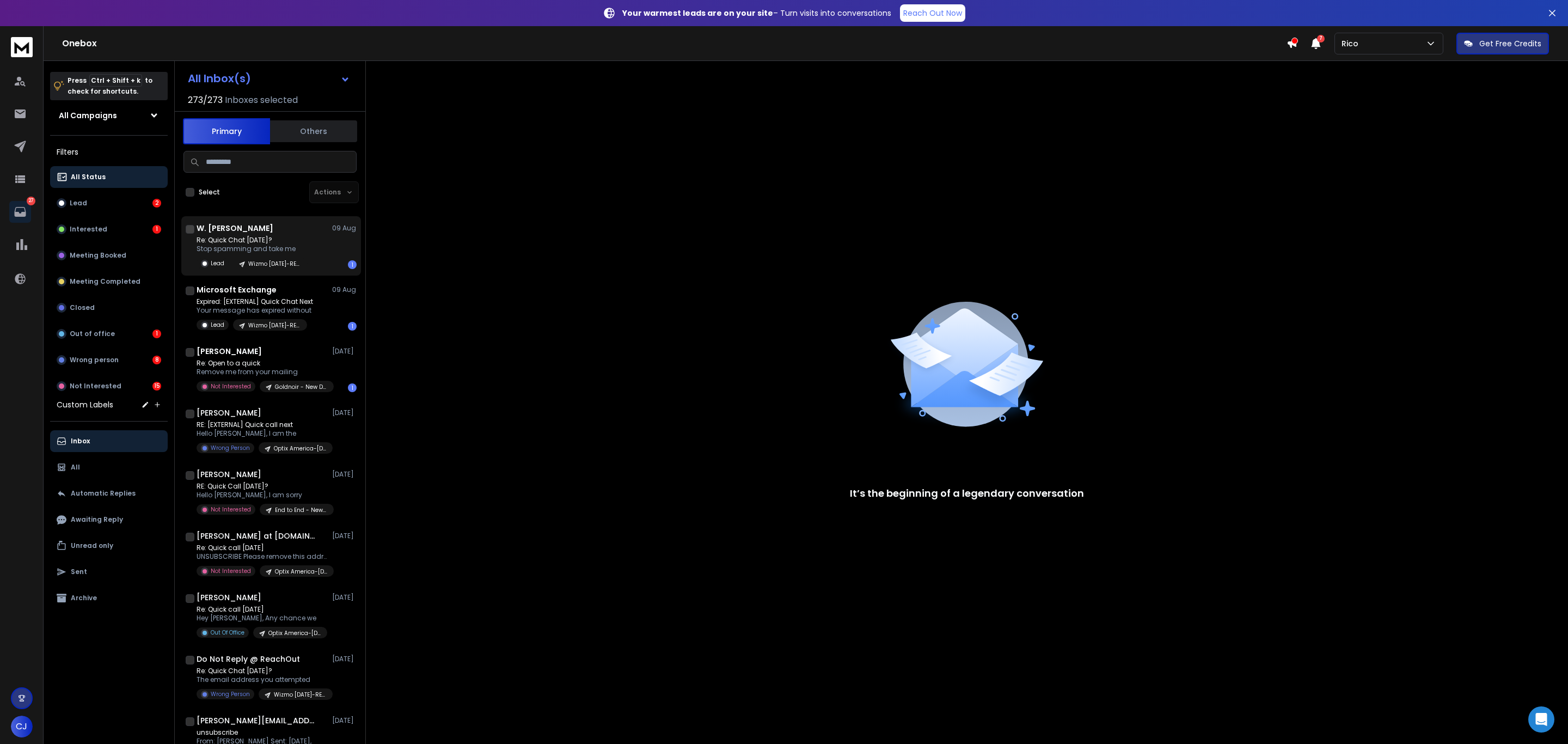
click at [294, 240] on p "Re: Quick Chat [DATE]?" at bounding box center [252, 240] width 111 height 9
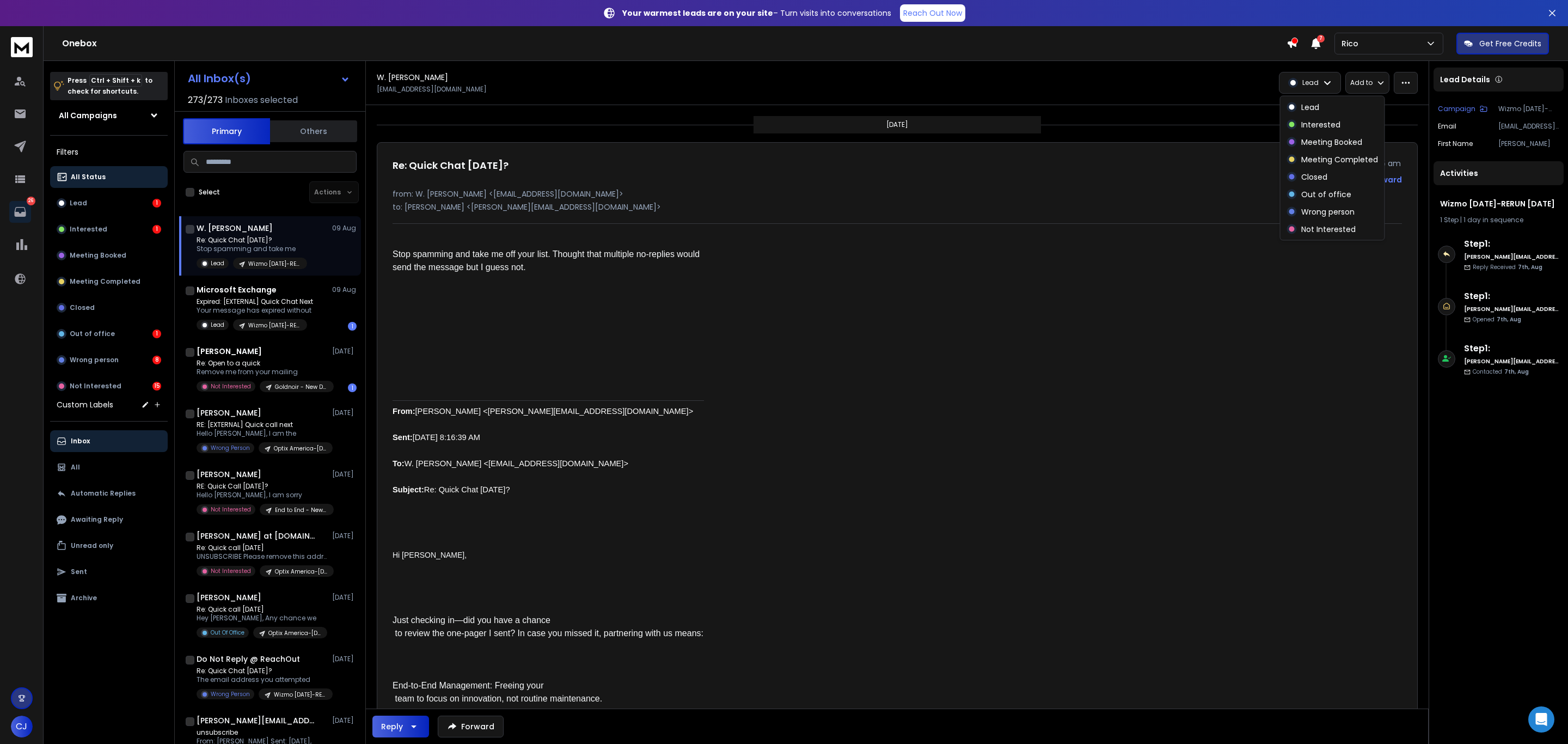
click at [1320, 80] on div "Lead" at bounding box center [1310, 83] width 61 height 21
click at [1313, 225] on p "Not Interested" at bounding box center [1328, 230] width 54 height 11
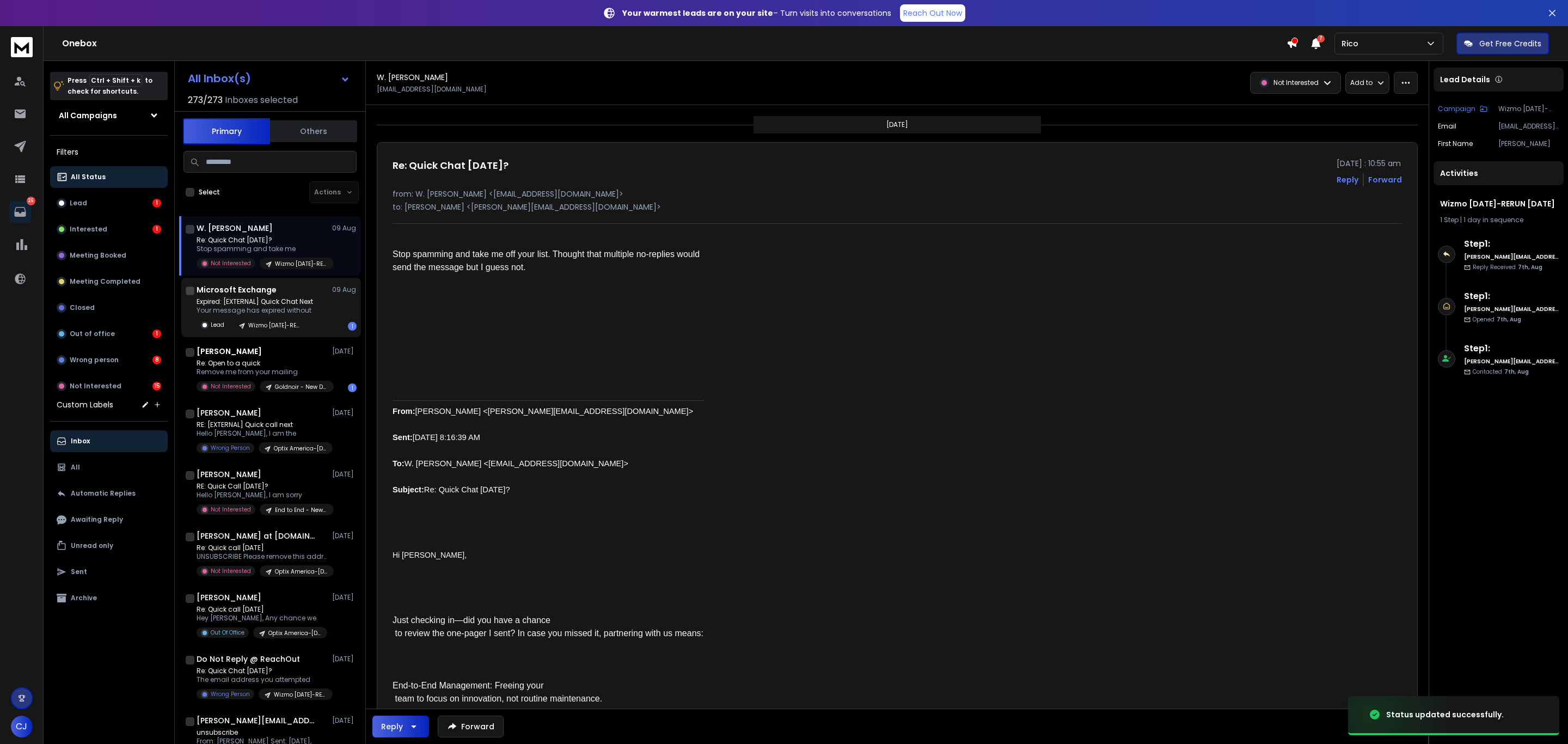
click at [251, 295] on h1 "Microsoft Exchange" at bounding box center [236, 290] width 80 height 11
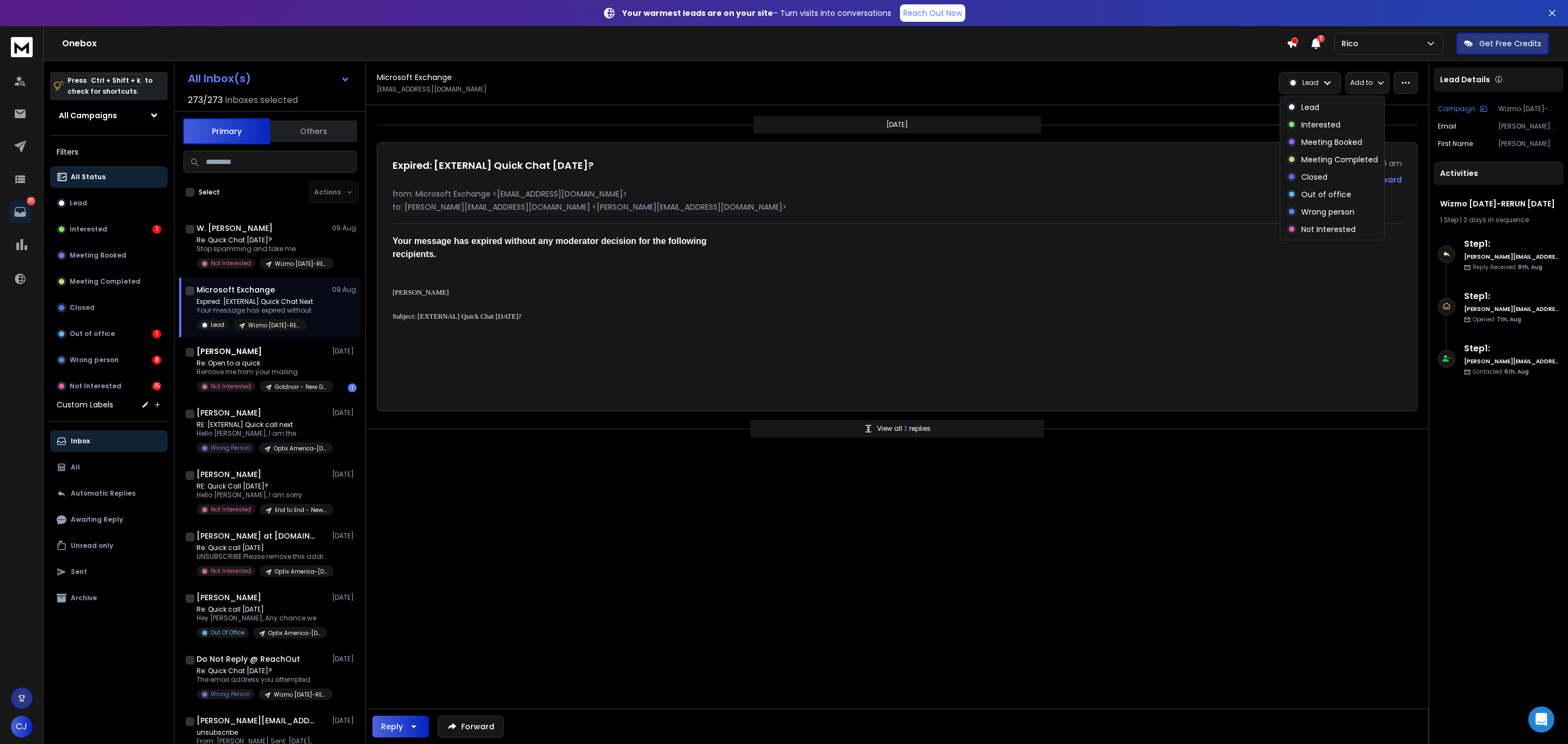
click at [1310, 80] on p "Lead" at bounding box center [1311, 83] width 16 height 9
click at [1320, 214] on p "Wrong person" at bounding box center [1328, 212] width 54 height 11
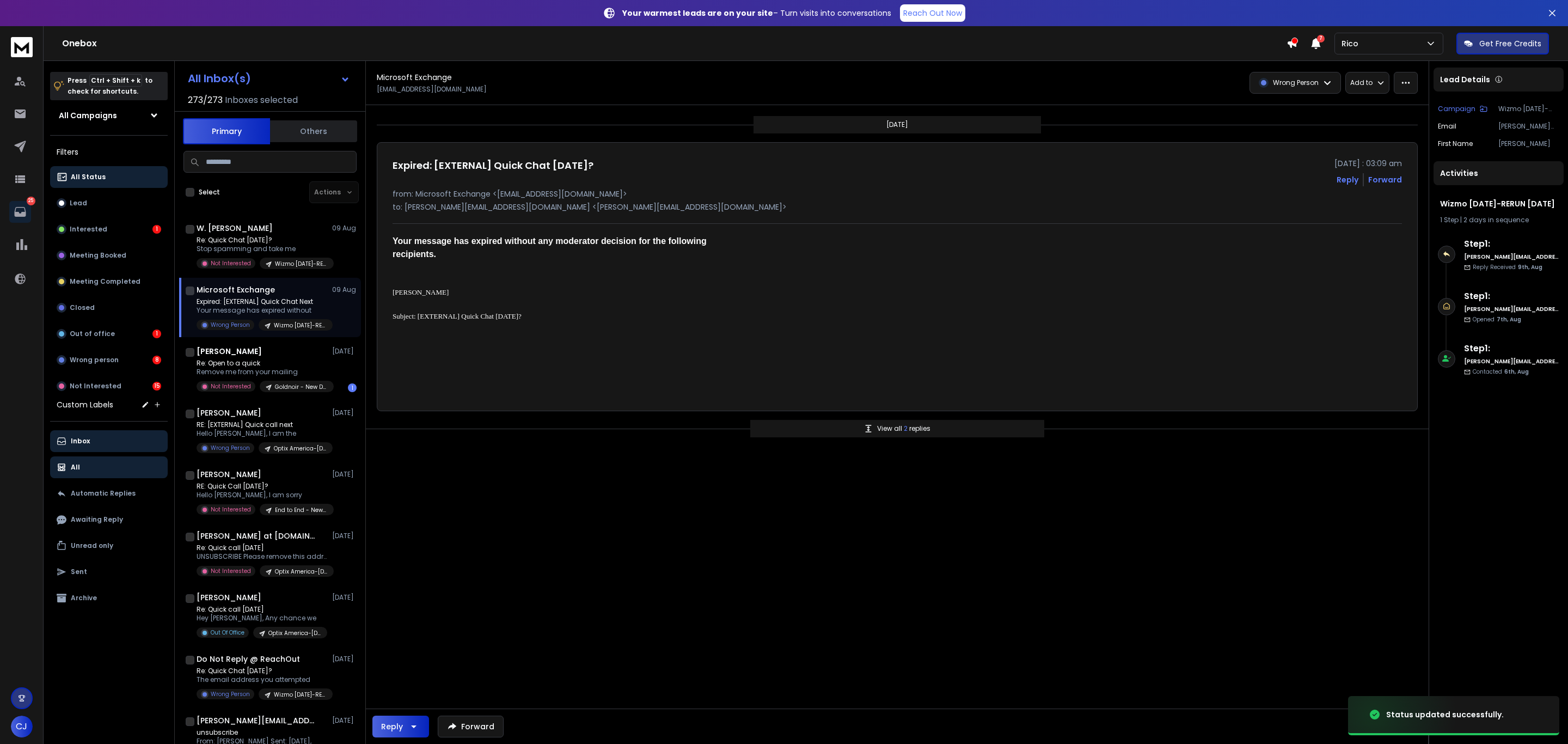
click at [94, 472] on button "All" at bounding box center [108, 468] width 117 height 22
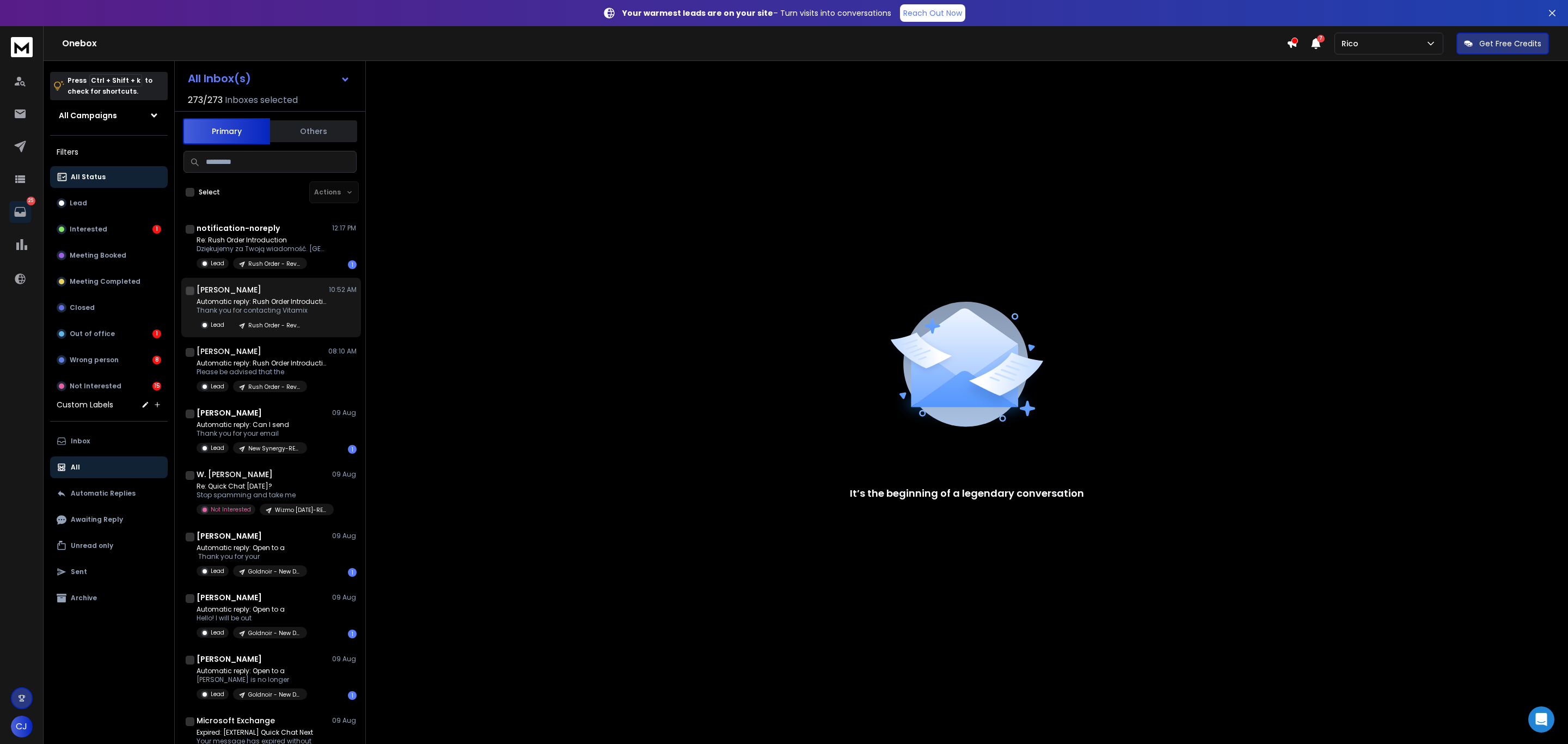
click at [229, 299] on p "Automatic reply: Rush Order Introduction" at bounding box center [262, 301] width 131 height 9
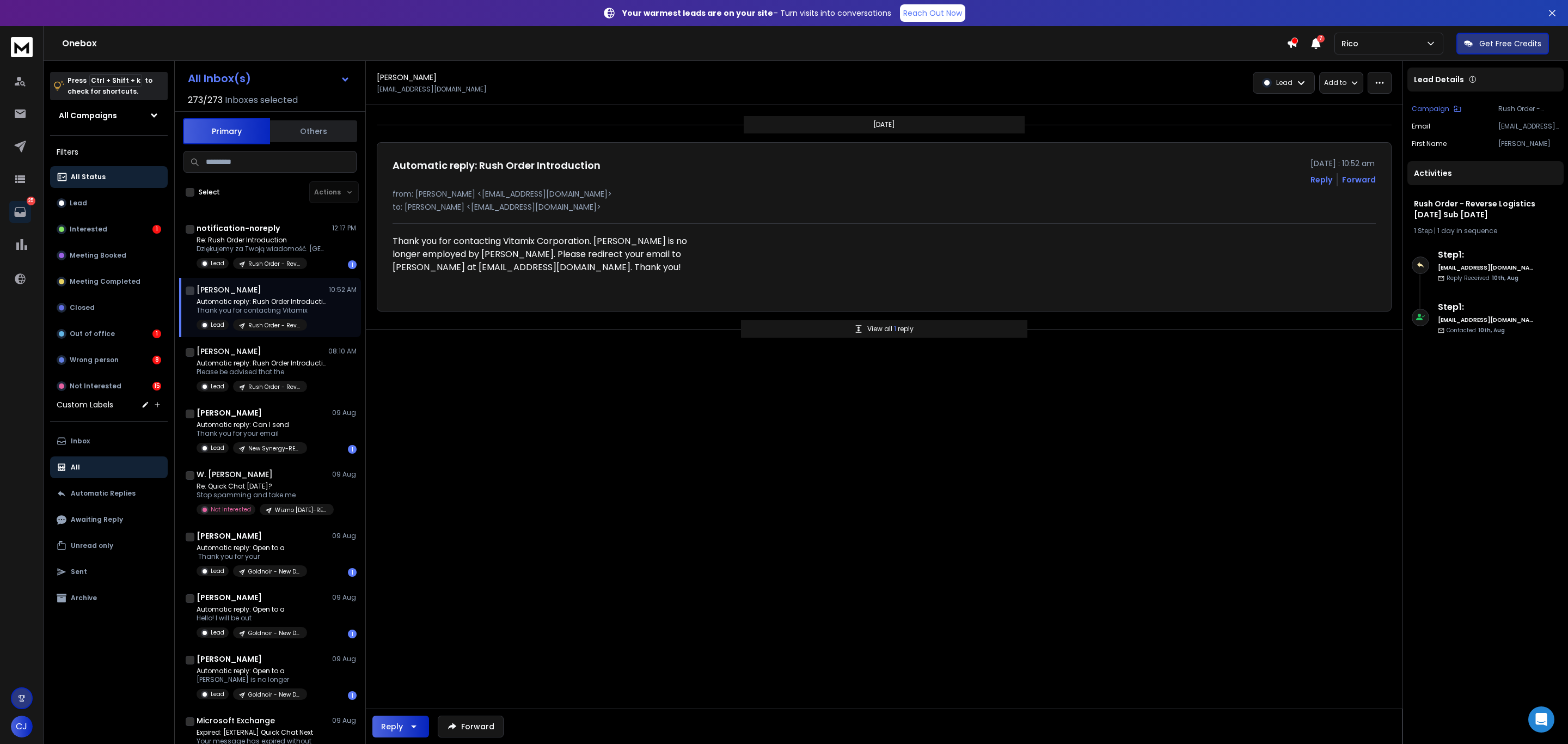
click at [1268, 82] on div at bounding box center [1267, 83] width 10 height 10
click at [1286, 209] on p "Wrong person" at bounding box center [1305, 212] width 54 height 11
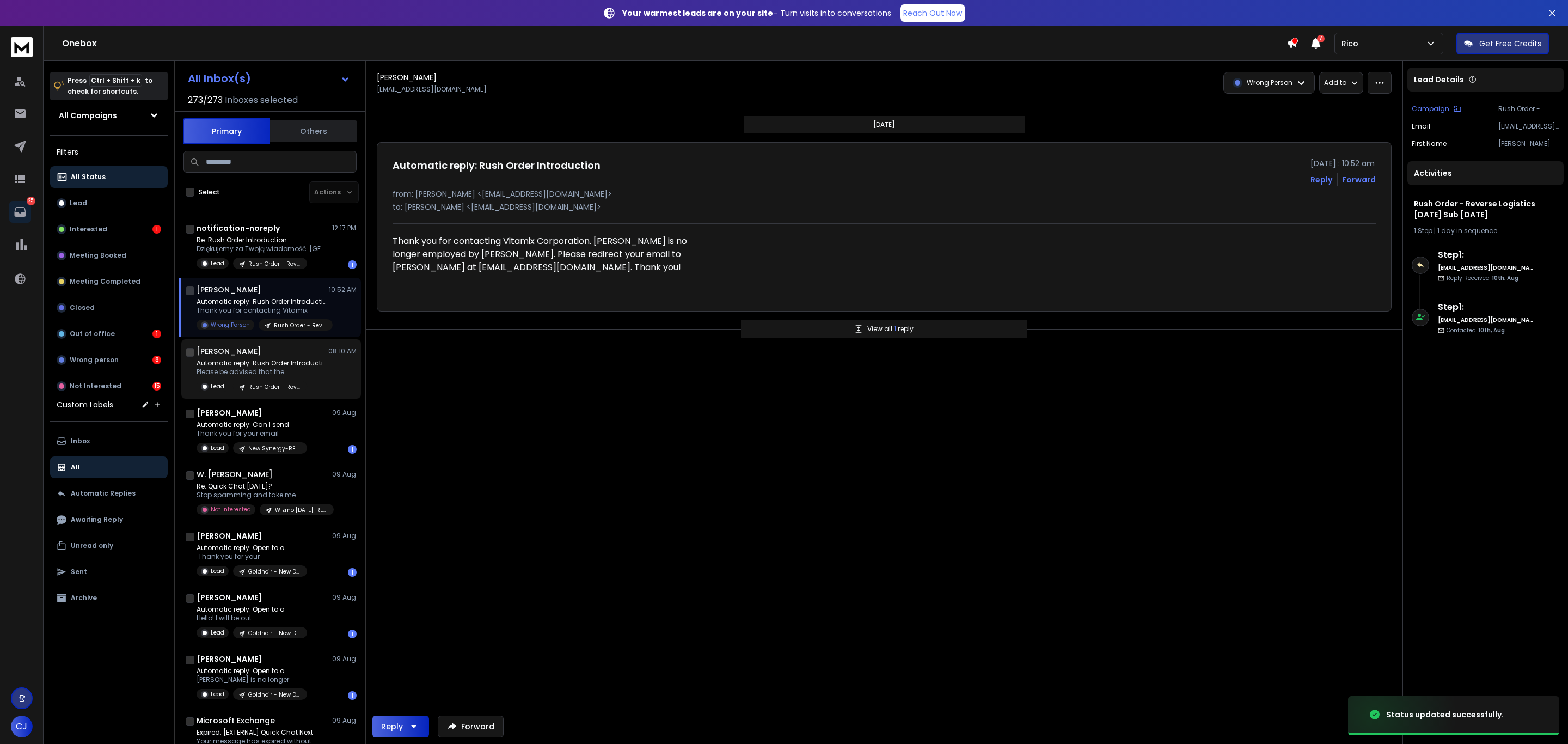
click at [242, 358] on div "[PERSON_NAME] 08:10 AM Automatic reply: Rush Order Introduction Please be advis…" at bounding box center [276, 369] width 160 height 46
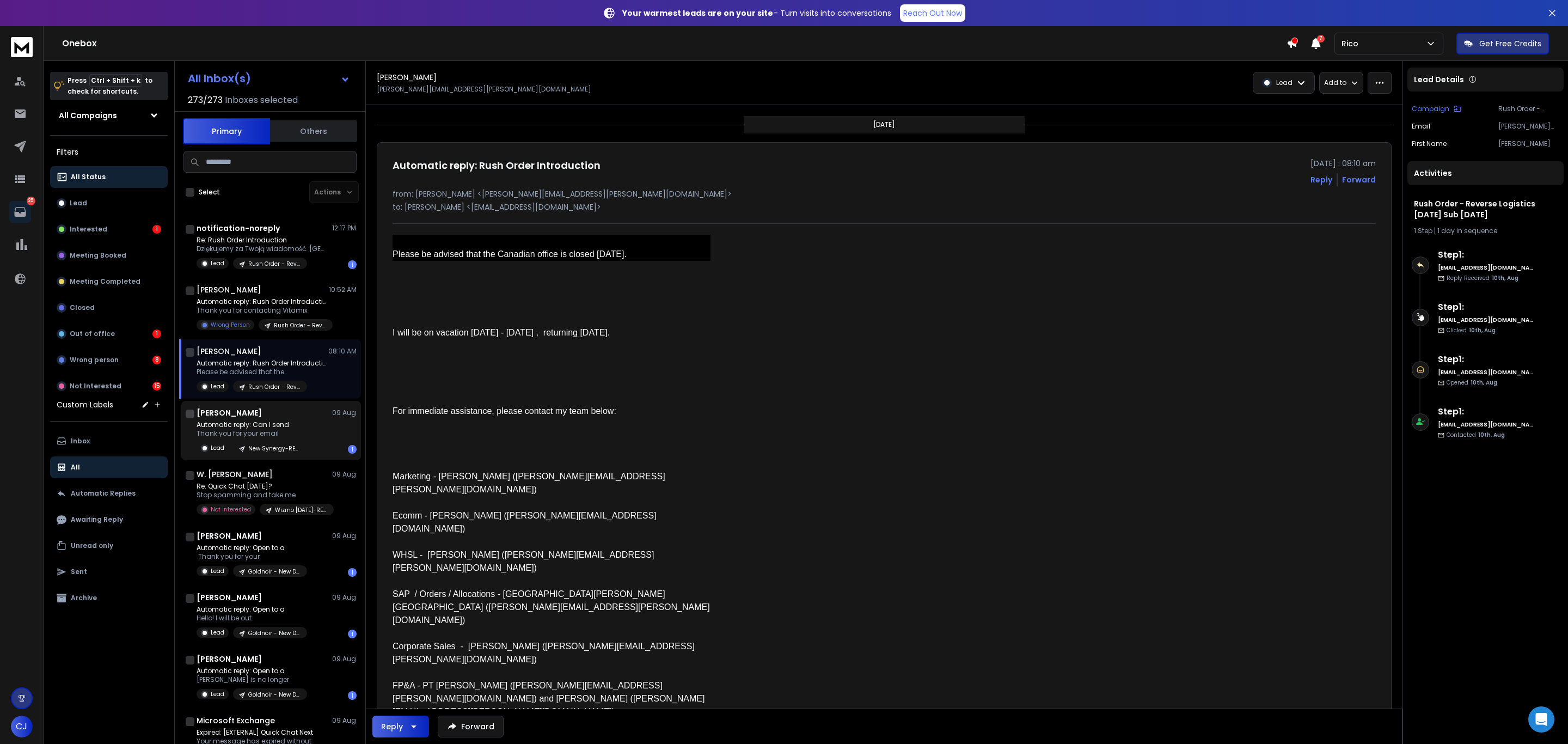
click at [268, 429] on p "Thank you for your email" at bounding box center [252, 433] width 111 height 9
